Goal: Navigation & Orientation: Find specific page/section

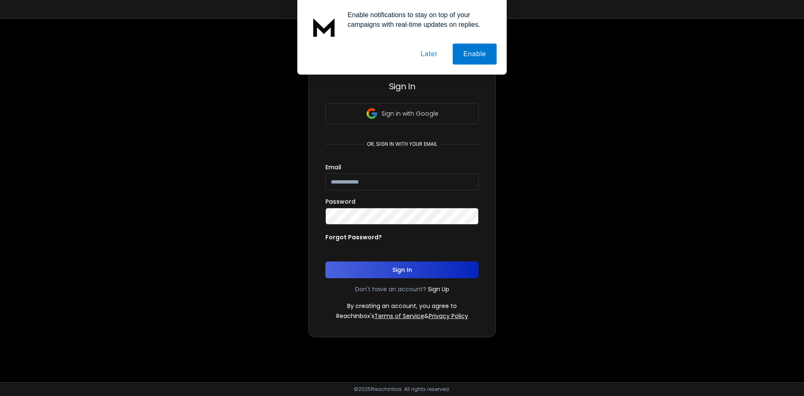
click at [421, 57] on button "Later" at bounding box center [429, 54] width 38 height 21
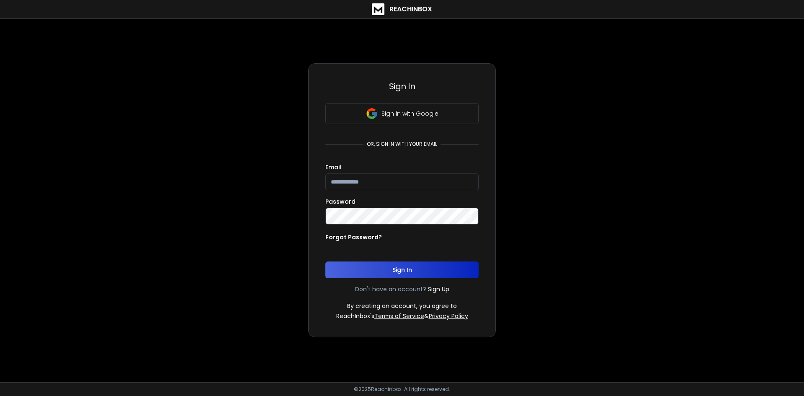
click at [350, 183] on input "email" at bounding box center [401, 181] width 153 height 17
click at [249, 203] on div "Welcome to ReachInbox 10x your leads, meetings and deals. Sign In Sign in with …" at bounding box center [402, 200] width 804 height 329
click at [409, 117] on p "Sign in with Google" at bounding box center [409, 113] width 57 height 8
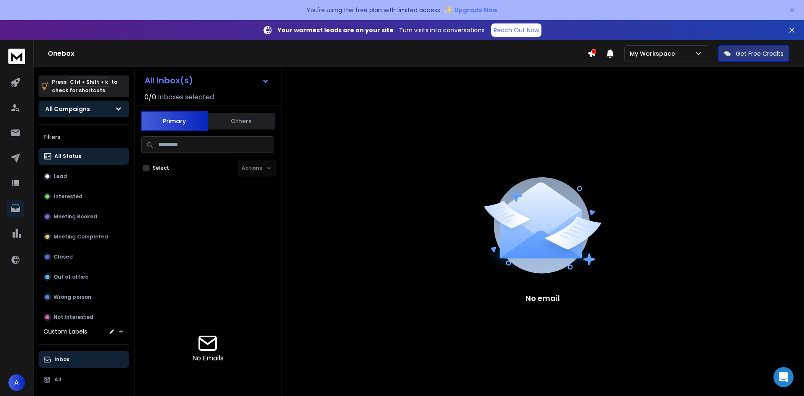
click at [70, 111] on h1 "All Campaigns" at bounding box center [67, 109] width 45 height 8
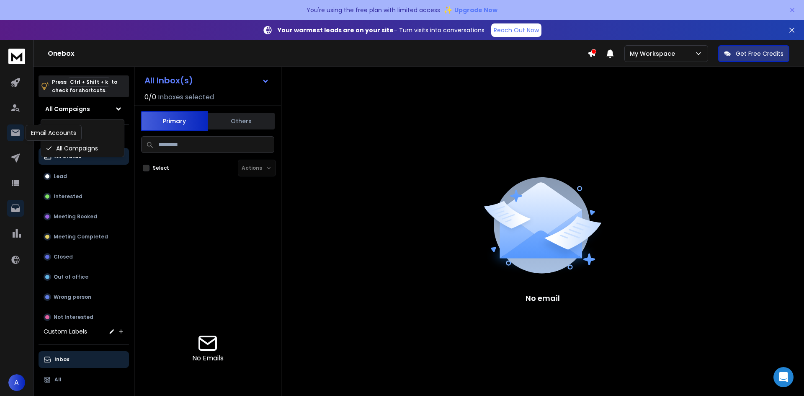
click at [15, 131] on icon at bounding box center [15, 132] width 8 height 7
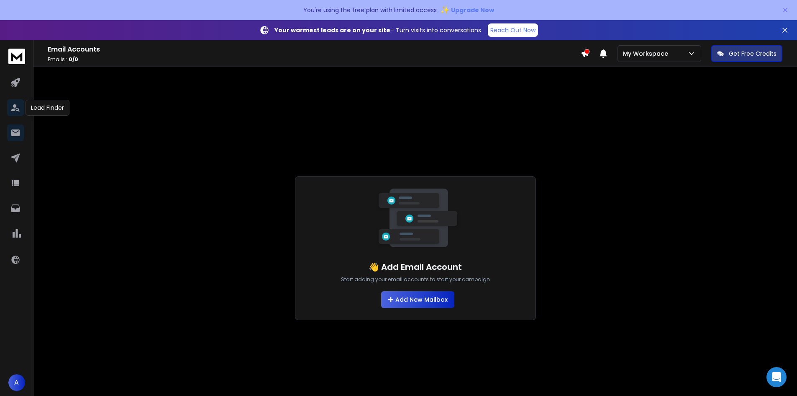
click at [18, 106] on icon at bounding box center [15, 108] width 10 height 10
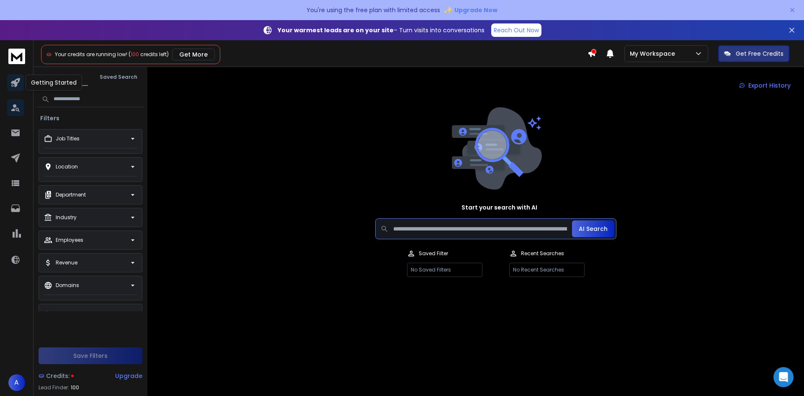
click at [15, 82] on icon at bounding box center [15, 82] width 9 height 9
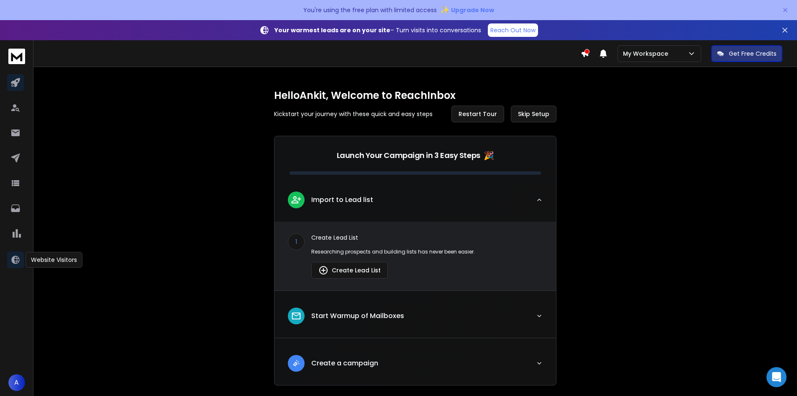
click at [13, 260] on icon at bounding box center [15, 259] width 8 height 8
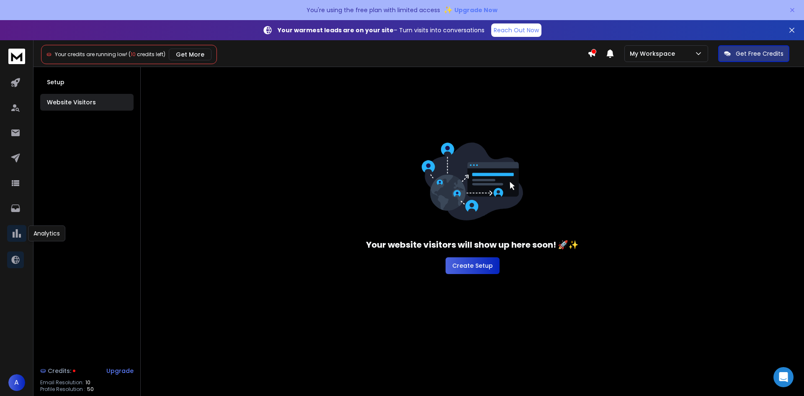
click at [16, 234] on icon at bounding box center [17, 233] width 8 height 8
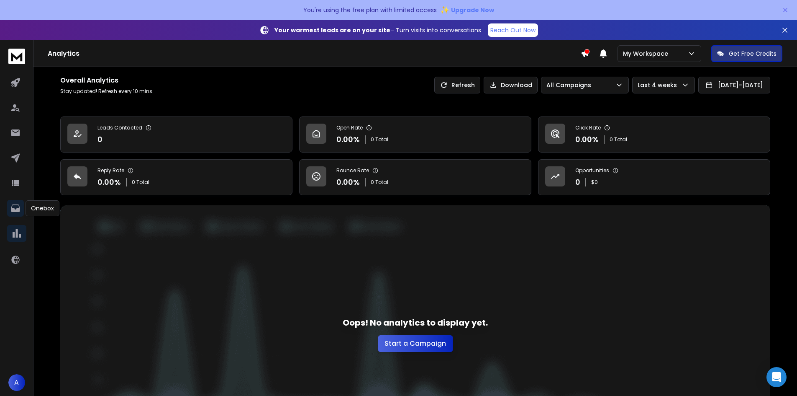
click at [10, 204] on icon at bounding box center [15, 208] width 10 height 10
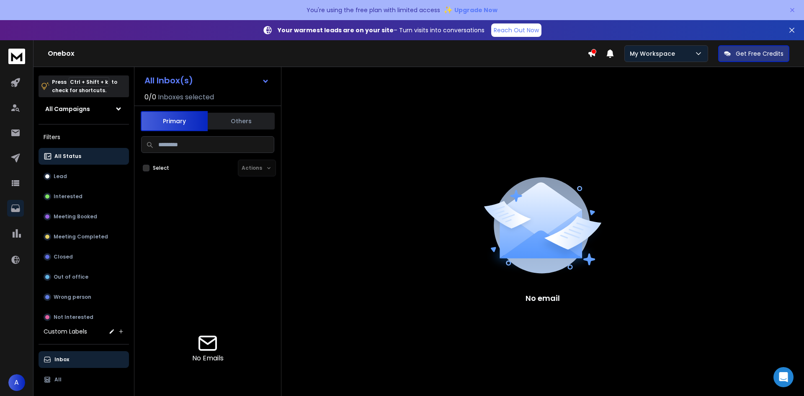
click at [665, 52] on p "My Workspace" at bounding box center [654, 53] width 49 height 8
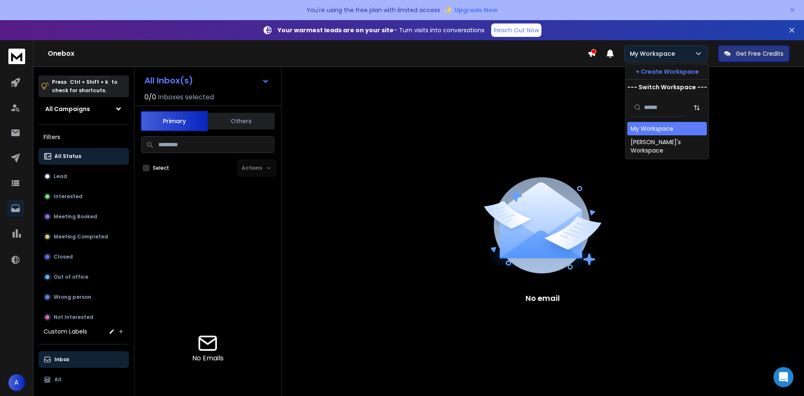
click at [665, 52] on p "My Workspace" at bounding box center [654, 53] width 49 height 8
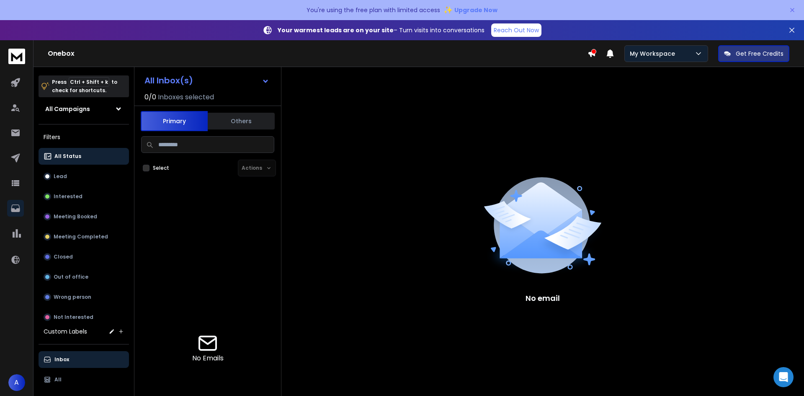
click at [665, 52] on p "My Workspace" at bounding box center [654, 53] width 49 height 8
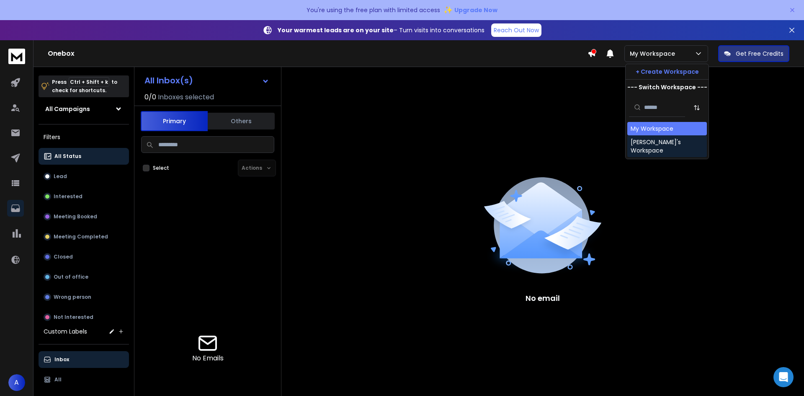
click at [654, 144] on div "[PERSON_NAME]'s Workspace" at bounding box center [666, 146] width 73 height 17
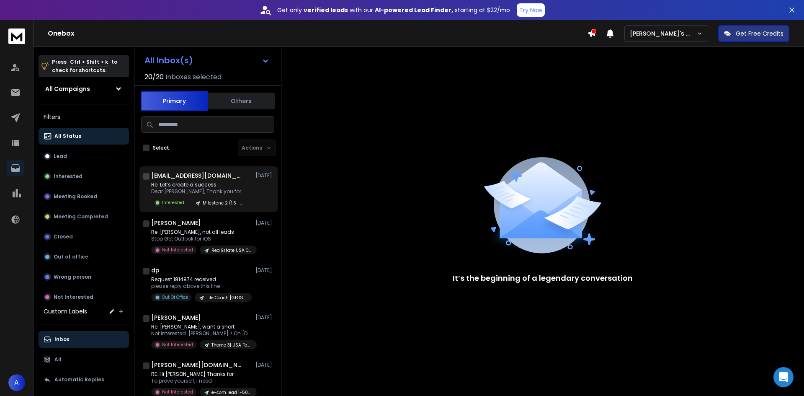
click at [209, 177] on h1 "[EMAIL_ADDRESS][DOMAIN_NAME]" at bounding box center [197, 175] width 92 height 8
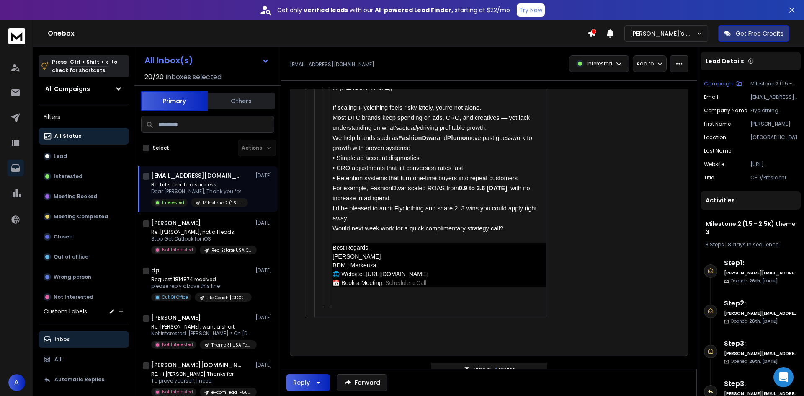
scroll to position [925, 0]
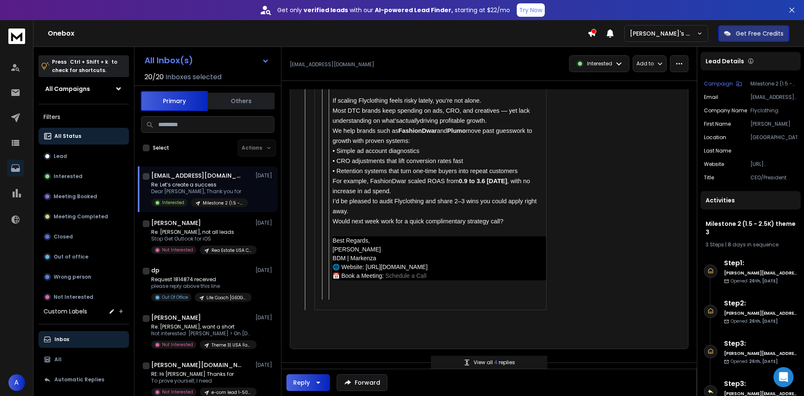
drag, startPoint x: 333, startPoint y: 229, endPoint x: 378, endPoint y: 228, distance: 44.4
click at [378, 245] on div "[PERSON_NAME]" at bounding box center [438, 249] width 213 height 9
copy div "[PERSON_NAME]"
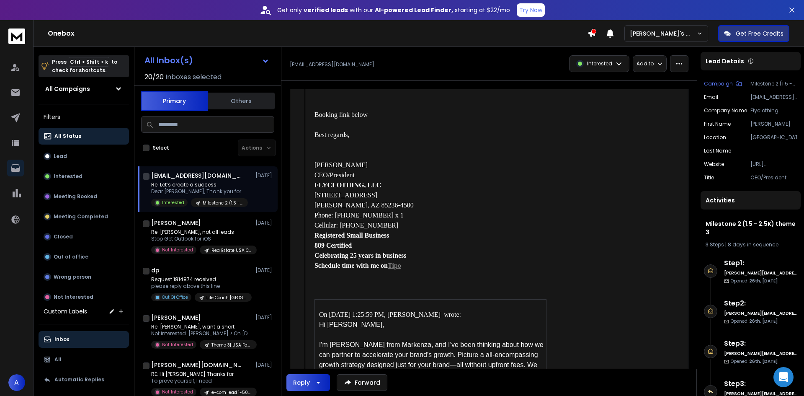
scroll to position [0, 0]
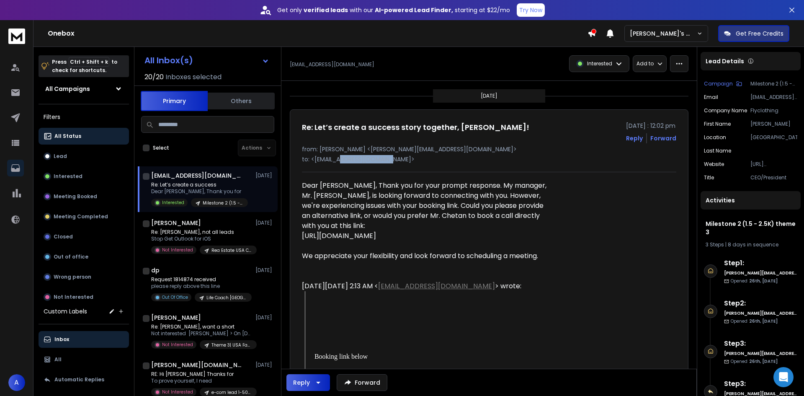
drag, startPoint x: 344, startPoint y: 158, endPoint x: 374, endPoint y: 161, distance: 29.5
click at [385, 159] on p "to: <[EMAIL_ADDRESS][DOMAIN_NAME]>" at bounding box center [489, 159] width 374 height 8
drag, startPoint x: 374, startPoint y: 161, endPoint x: 419, endPoint y: 149, distance: 46.3
click at [419, 149] on p "from: [PERSON_NAME] <[PERSON_NAME][EMAIL_ADDRESS][DOMAIN_NAME]>" at bounding box center [489, 149] width 374 height 8
drag, startPoint x: 344, startPoint y: 159, endPoint x: 383, endPoint y: 159, distance: 38.9
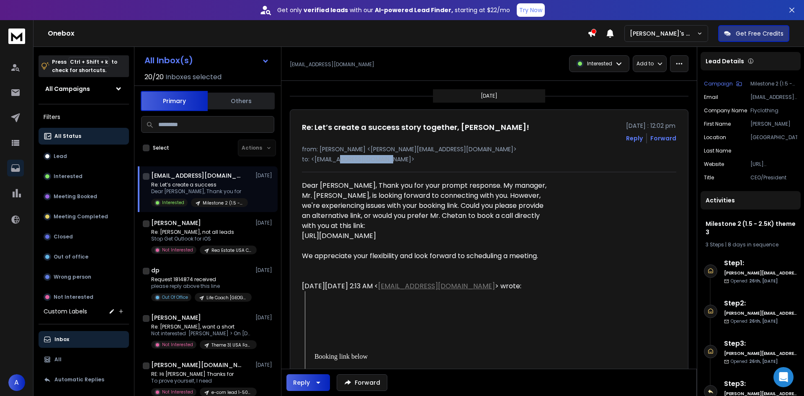
click at [388, 159] on p "to: <[EMAIL_ADDRESS][DOMAIN_NAME]>" at bounding box center [489, 159] width 374 height 8
click at [389, 242] on div at bounding box center [424, 246] width 244 height 10
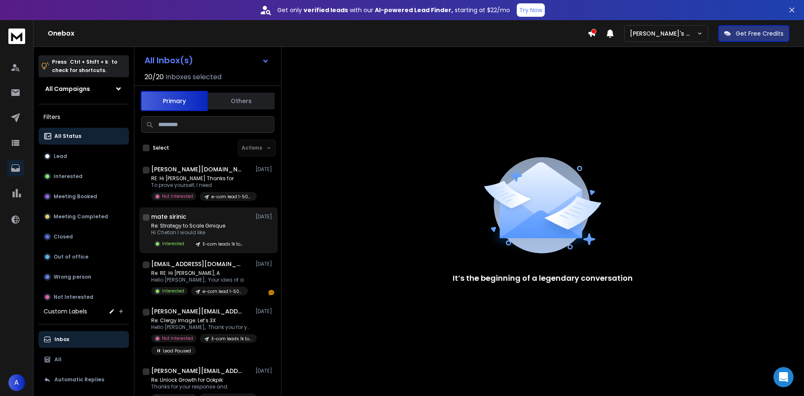
click at [217, 224] on p "Re: Strategy to Scale Ginique" at bounding box center [199, 225] width 97 height 7
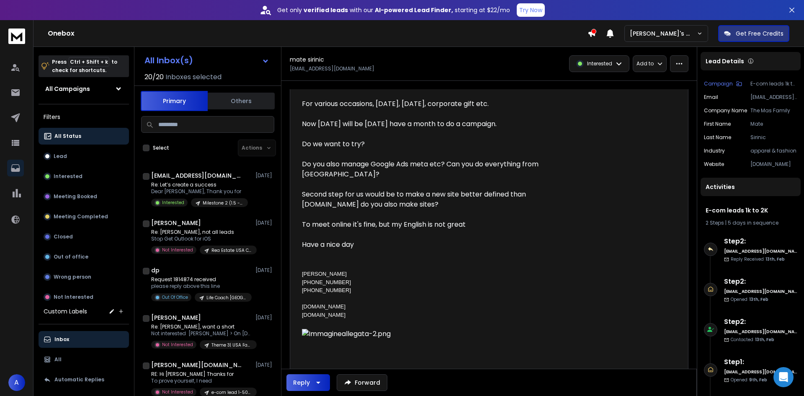
scroll to position [293, 0]
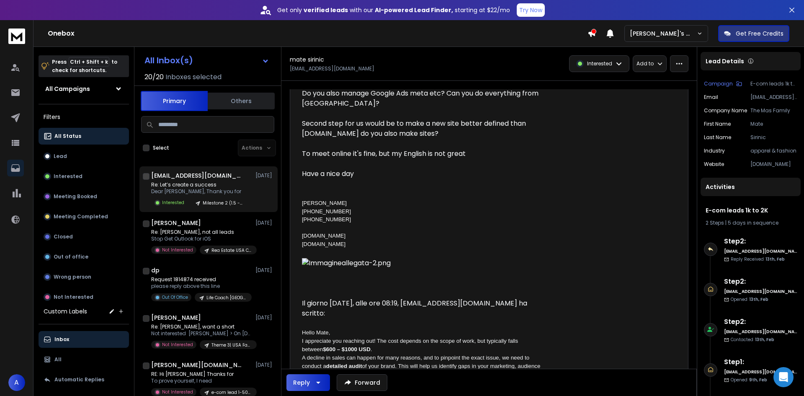
click at [195, 185] on p "Re: Let’s create a success" at bounding box center [199, 184] width 97 height 7
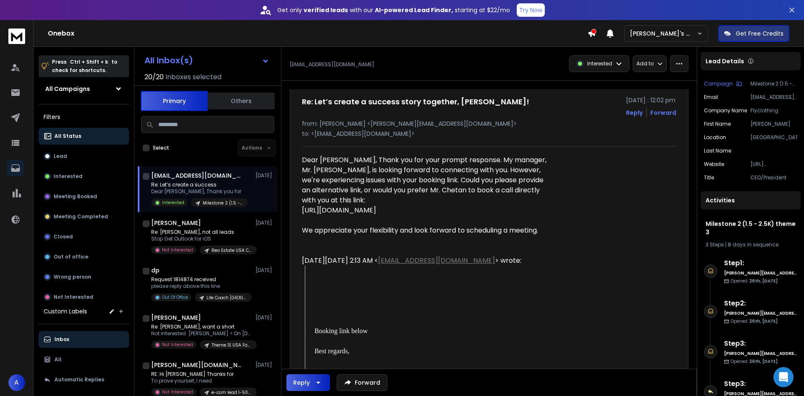
scroll to position [0, 0]
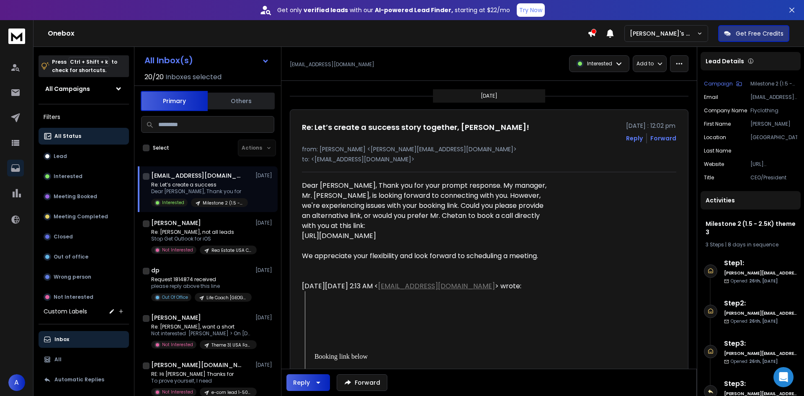
drag, startPoint x: 302, startPoint y: 236, endPoint x: 510, endPoint y: 232, distance: 208.1
click at [532, 236] on div "[URL][DOMAIN_NAME]" at bounding box center [424, 236] width 244 height 10
click at [401, 212] on div "Dear [PERSON_NAME], Thank you for your prompt response. My manager, Mr. [PERSON…" at bounding box center [424, 205] width 244 height 50
click at [76, 86] on h1 "All Campaigns" at bounding box center [67, 89] width 45 height 8
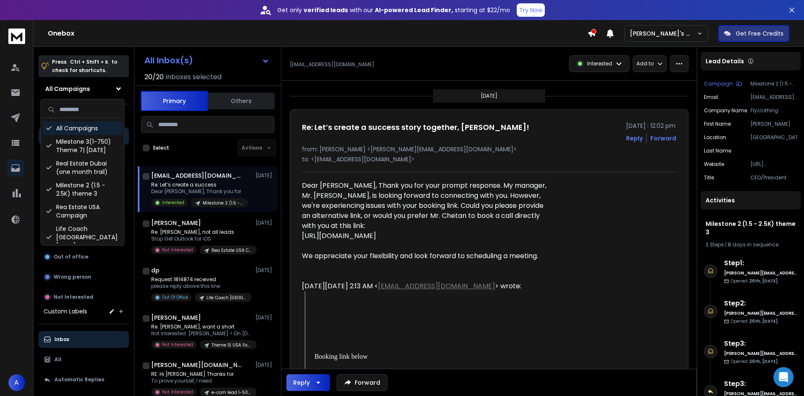
click at [80, 130] on div "All Campaigns" at bounding box center [83, 127] width 80 height 13
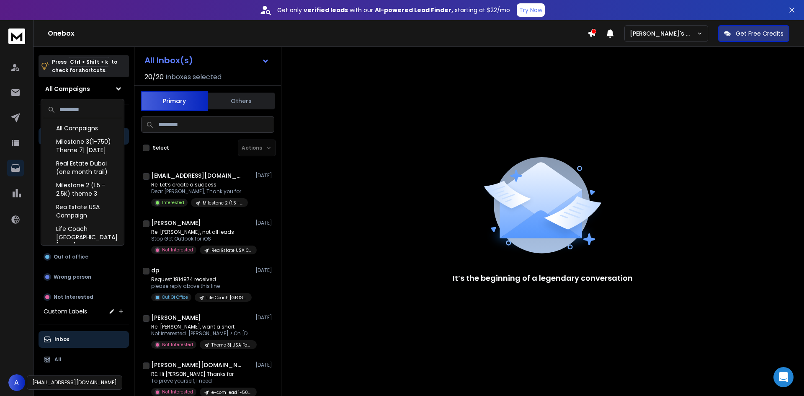
click at [14, 379] on span "A" at bounding box center [16, 382] width 17 height 17
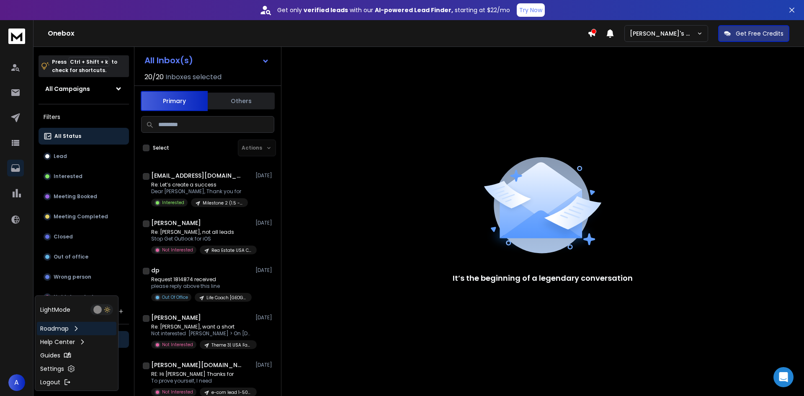
click at [15, 379] on span "A" at bounding box center [16, 382] width 17 height 17
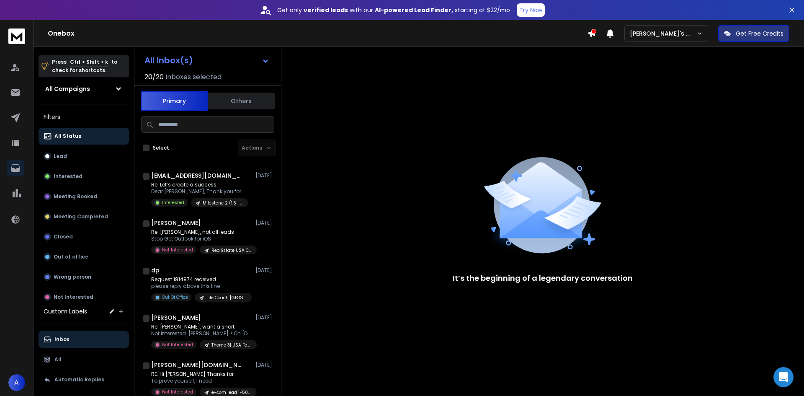
drag, startPoint x: 18, startPoint y: 35, endPoint x: 24, endPoint y: 39, distance: 7.9
click at [24, 39] on img at bounding box center [16, 35] width 17 height 15
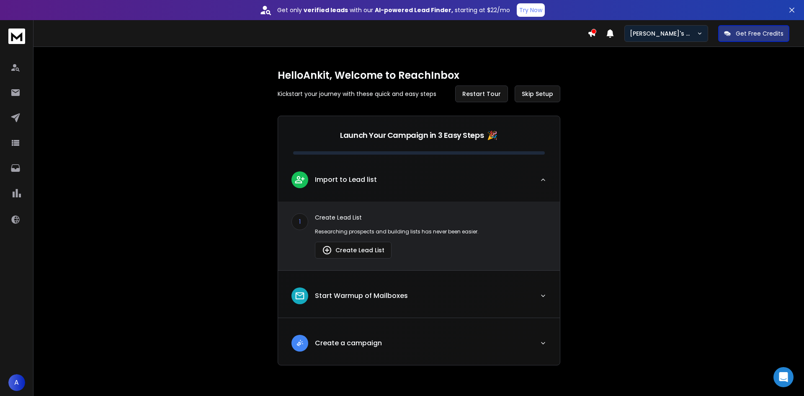
click at [692, 27] on button "[PERSON_NAME]'s Workspace" at bounding box center [666, 33] width 84 height 17
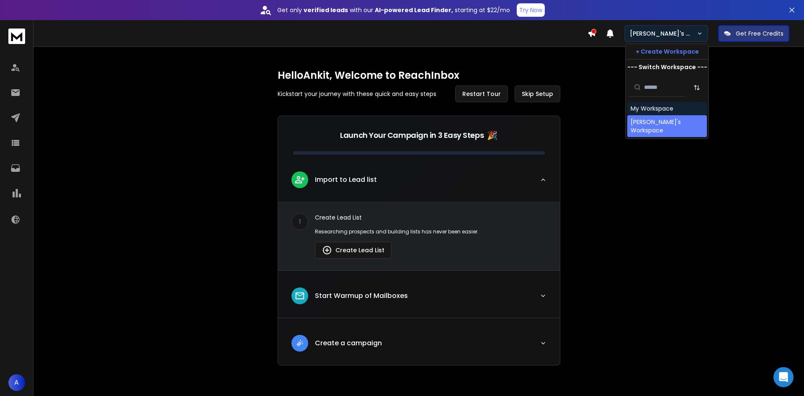
click at [691, 30] on p "[PERSON_NAME]'s Workspace" at bounding box center [663, 33] width 67 height 8
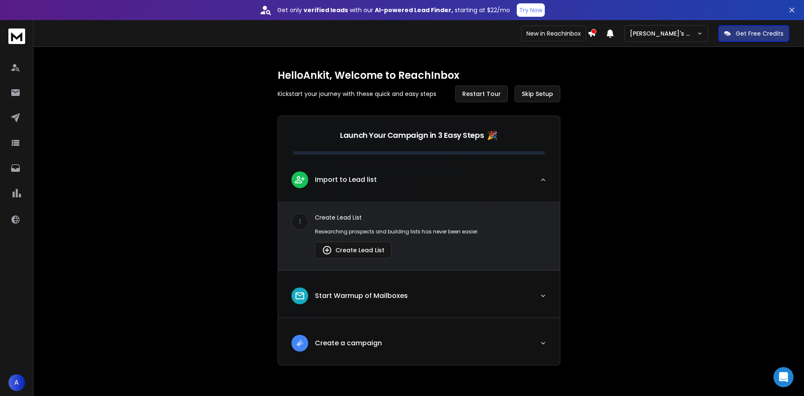
click at [590, 31] on icon at bounding box center [591, 33] width 8 height 8
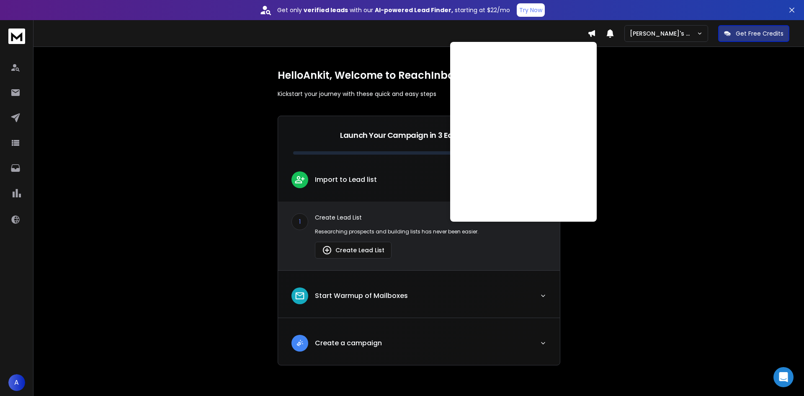
drag, startPoint x: 669, startPoint y: 139, endPoint x: 673, endPoint y: 136, distance: 4.4
click at [669, 139] on div "Hello Ankit , Welcome to ReachInbox Kickstart your journey with these quick and…" at bounding box center [418, 216] width 743 height 323
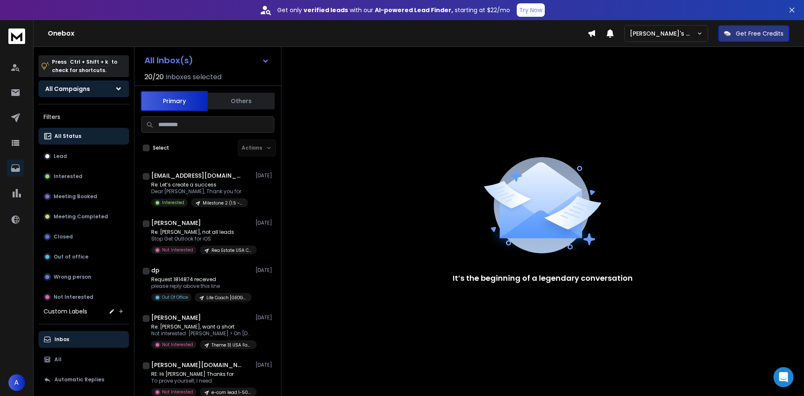
click at [91, 89] on button "All Campaigns" at bounding box center [84, 88] width 90 height 17
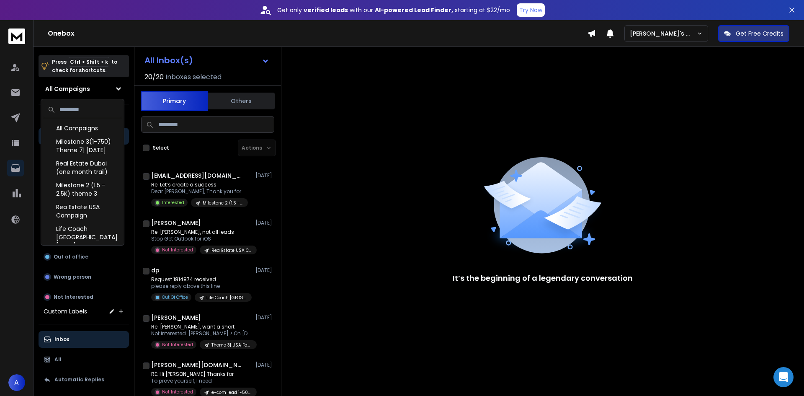
click at [237, 99] on button "Others" at bounding box center [241, 101] width 67 height 18
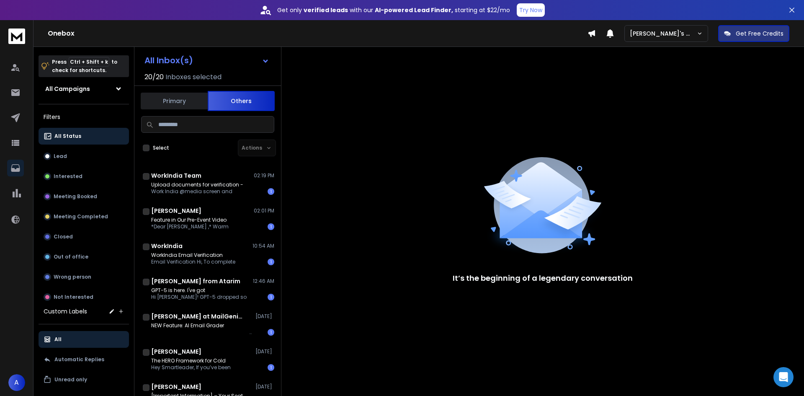
click at [167, 100] on button "Primary" at bounding box center [174, 101] width 67 height 18
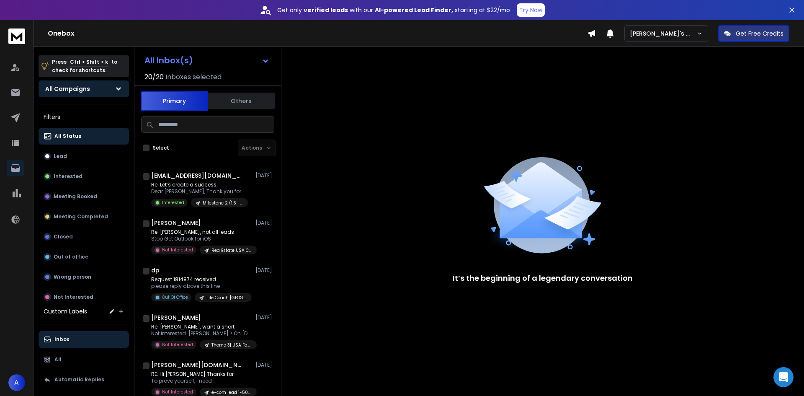
click at [88, 95] on button "All Campaigns" at bounding box center [84, 88] width 90 height 17
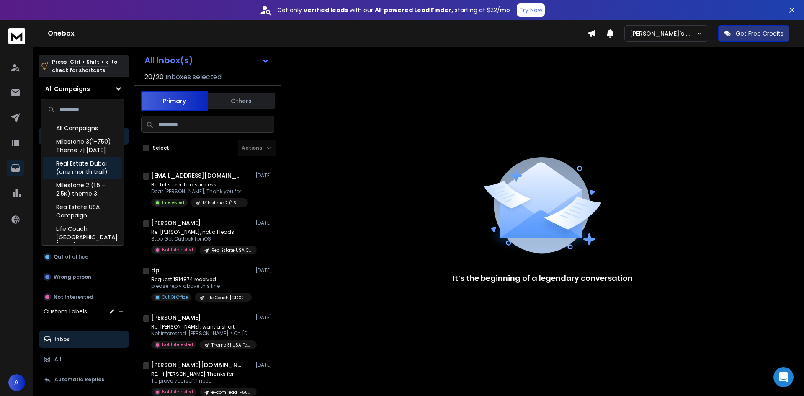
click at [77, 168] on div "Real Estate Dubai (one month trail)" at bounding box center [83, 168] width 80 height 22
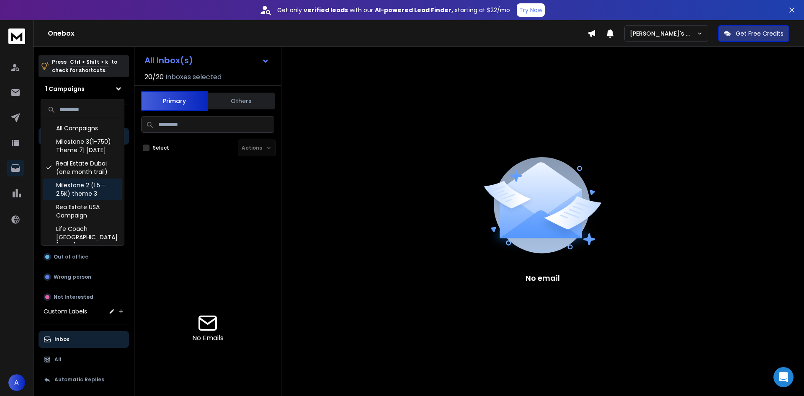
click at [82, 192] on div "Milestone 2 (1.5 - 2.5K) theme 3" at bounding box center [83, 189] width 80 height 22
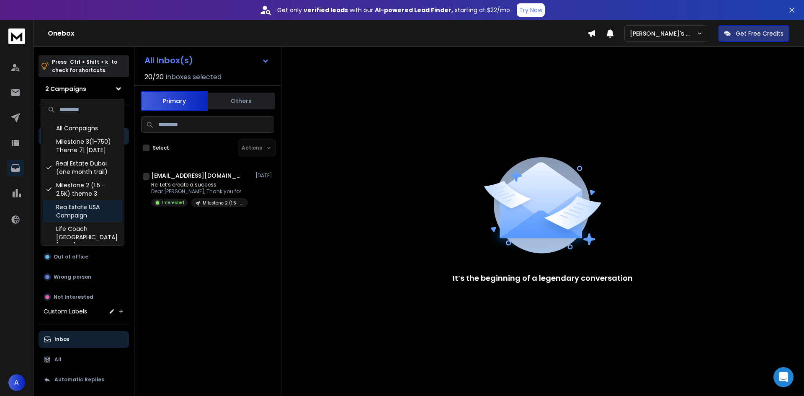
click at [78, 221] on div "Rea Estate USA Campaign" at bounding box center [83, 211] width 80 height 22
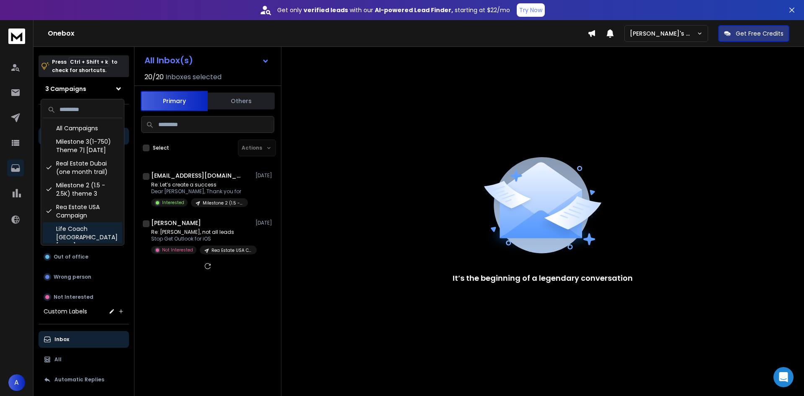
click at [78, 235] on div "Life Coach [GEOGRAPHIC_DATA] [DATE]" at bounding box center [83, 237] width 80 height 30
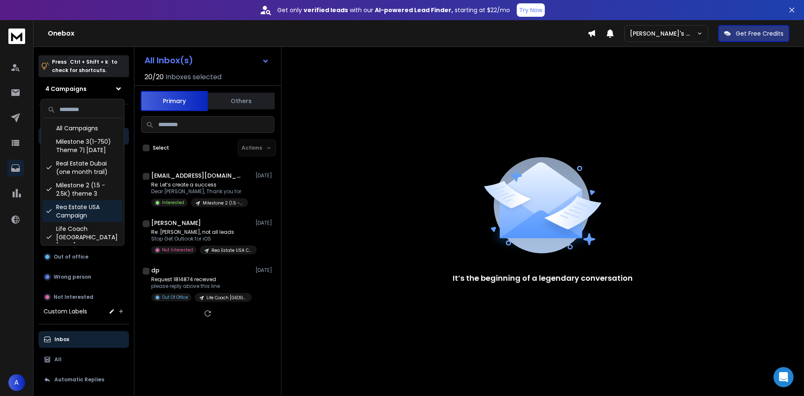
click at [75, 213] on div "Rea Estate USA Campaign" at bounding box center [83, 211] width 80 height 22
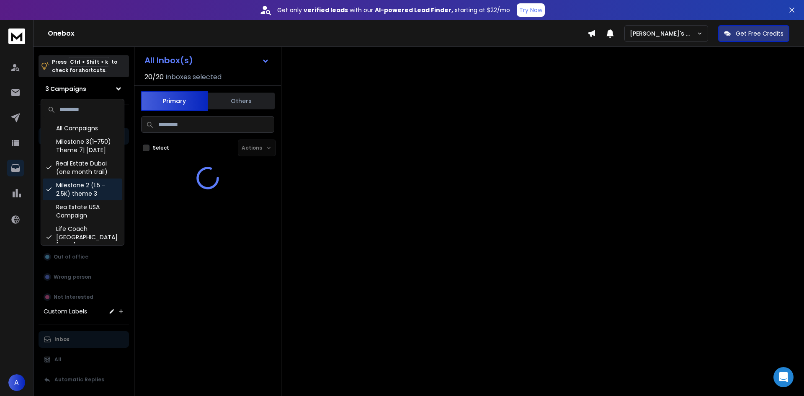
click at [75, 193] on div "Milestone 2 (1.5 - 2.5K) theme 3" at bounding box center [83, 189] width 80 height 22
click at [75, 168] on div "Real Estate Dubai (one month trail)" at bounding box center [83, 168] width 80 height 22
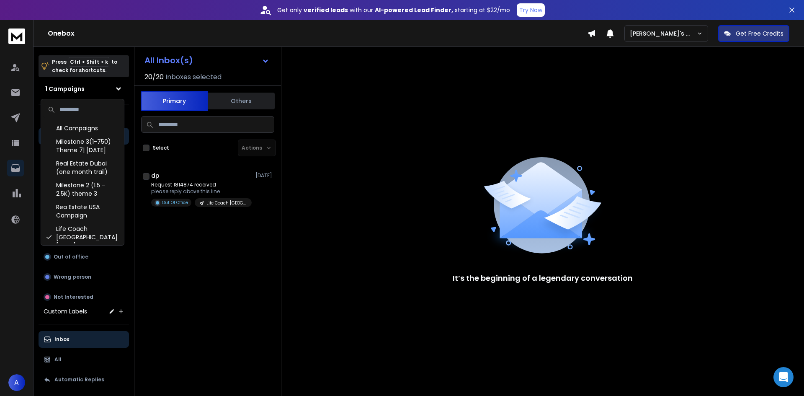
click at [387, 252] on div "It’s the beginning of a legendary conversation" at bounding box center [542, 215] width 522 height 336
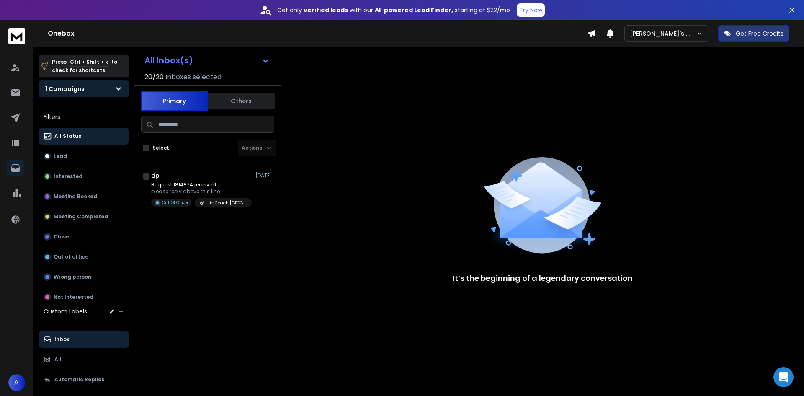
click at [59, 90] on h1 "1 Campaigns" at bounding box center [64, 89] width 39 height 8
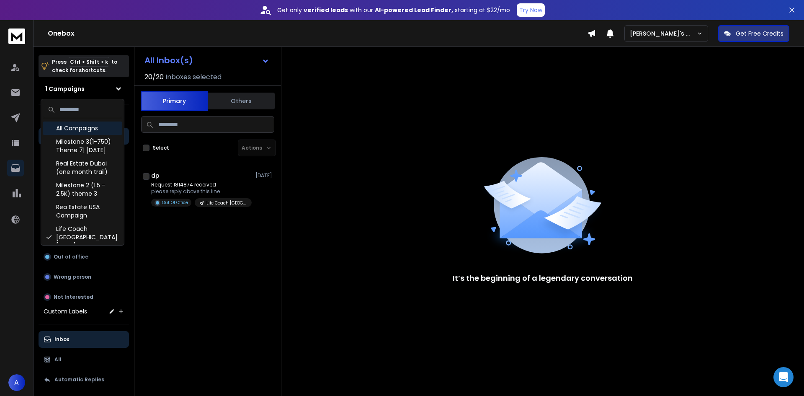
click at [66, 129] on div "All Campaigns" at bounding box center [83, 127] width 80 height 13
